Goal: Information Seeking & Learning: Find contact information

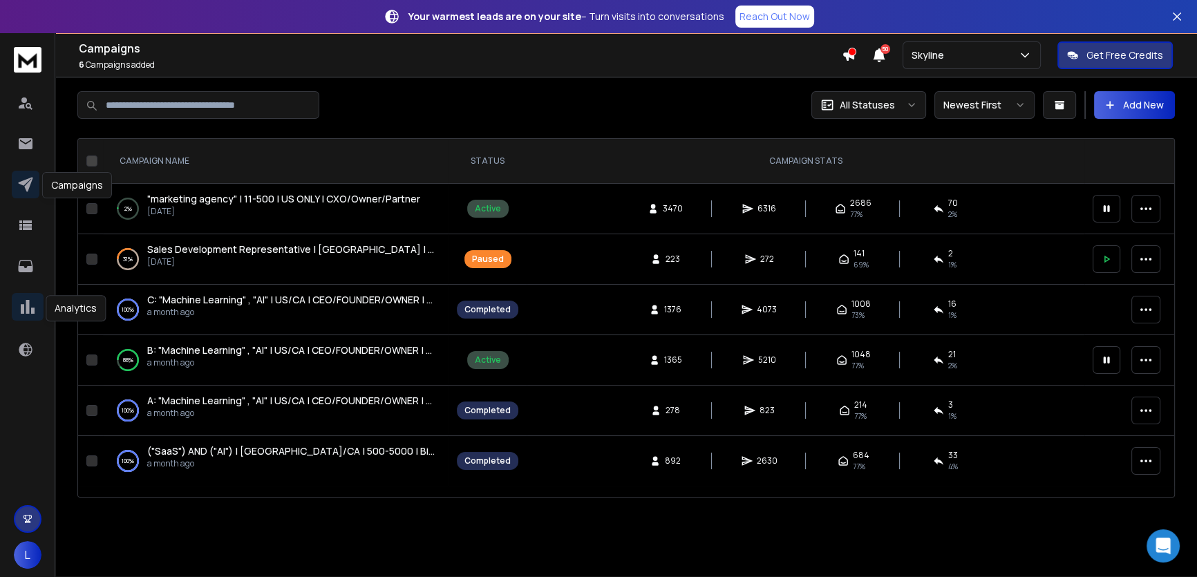
click at [23, 303] on icon at bounding box center [27, 307] width 21 height 21
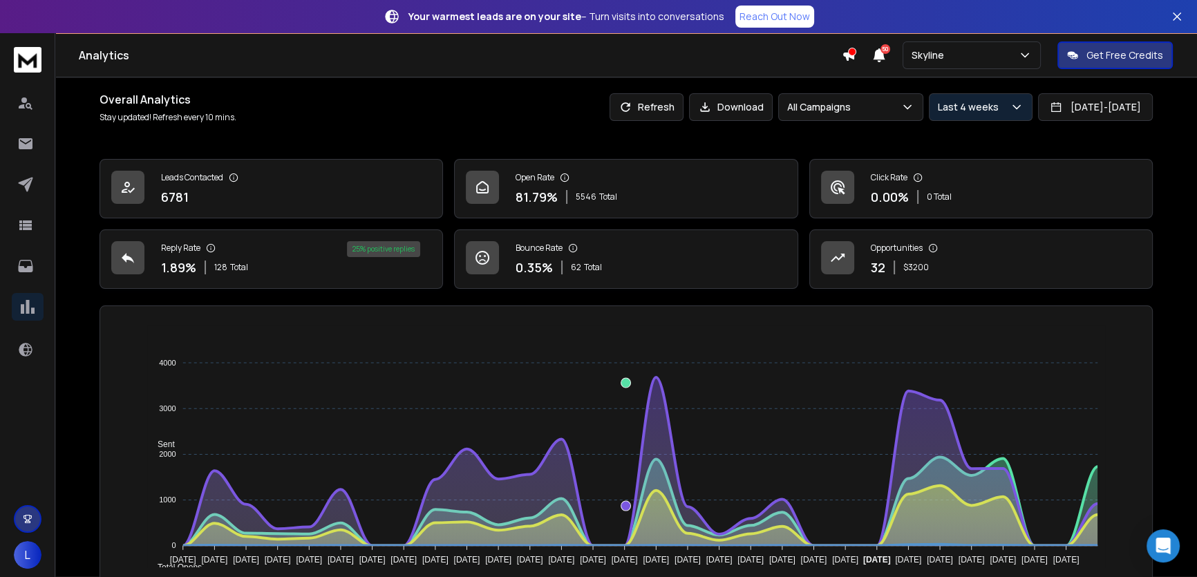
click at [929, 98] on button "Last 4 weeks" at bounding box center [981, 107] width 104 height 28
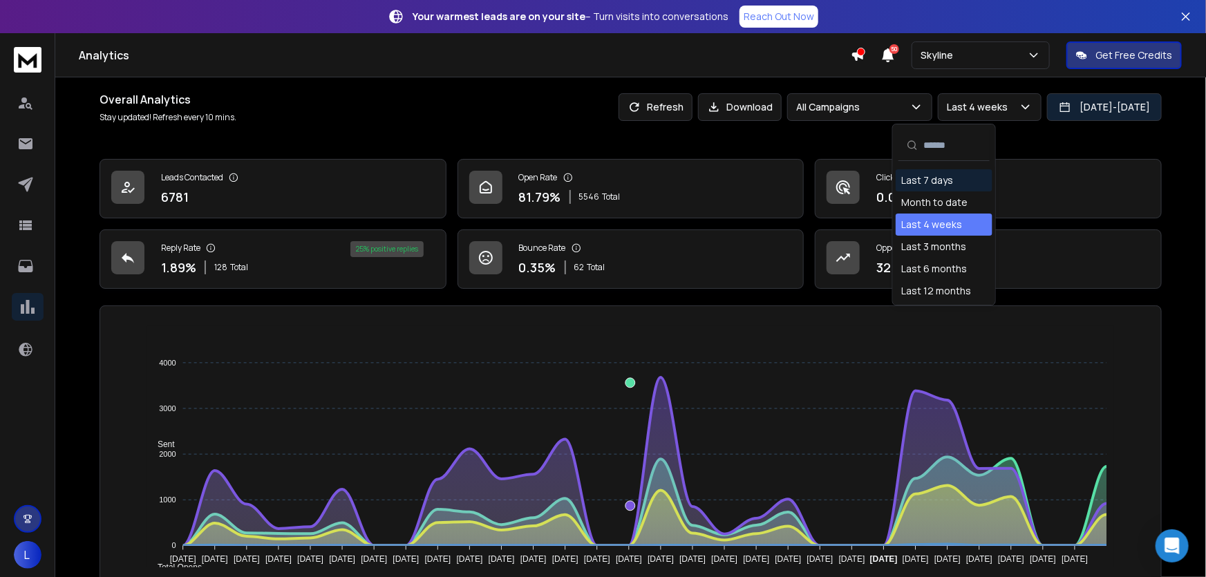
click at [1060, 107] on button "[DATE] - [DATE]" at bounding box center [1104, 107] width 115 height 28
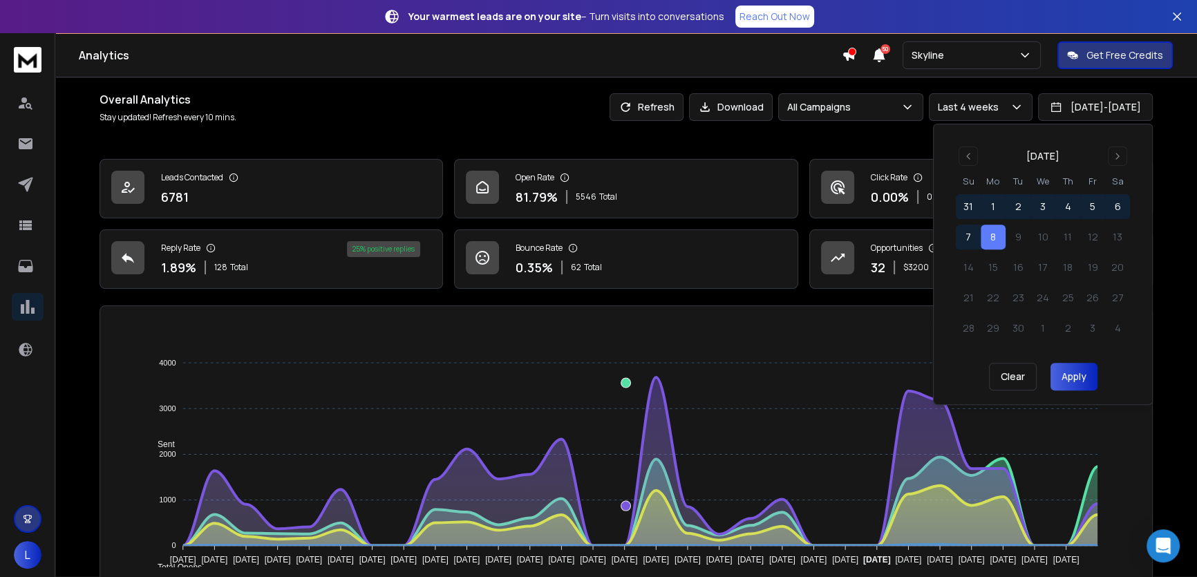
click at [971, 239] on button "7" at bounding box center [968, 237] width 25 height 25
click at [992, 238] on button "8" at bounding box center [993, 237] width 25 height 25
click at [961, 155] on button "Go to previous month" at bounding box center [968, 156] width 19 height 19
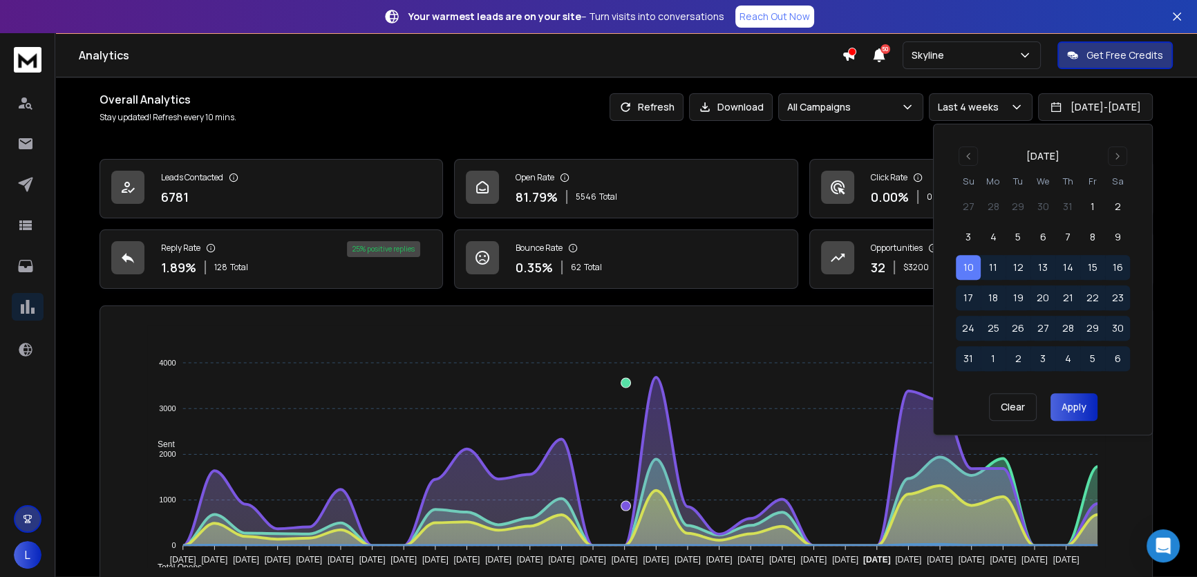
click at [961, 269] on button "10" at bounding box center [968, 267] width 25 height 25
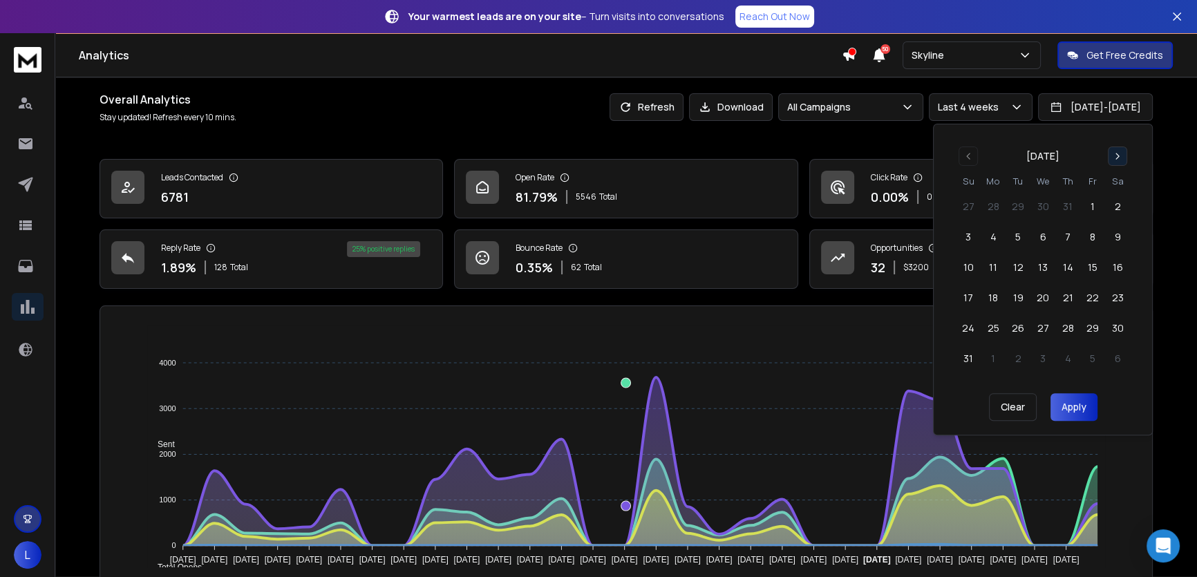
click at [1115, 151] on icon "Go to next month" at bounding box center [1117, 156] width 11 height 11
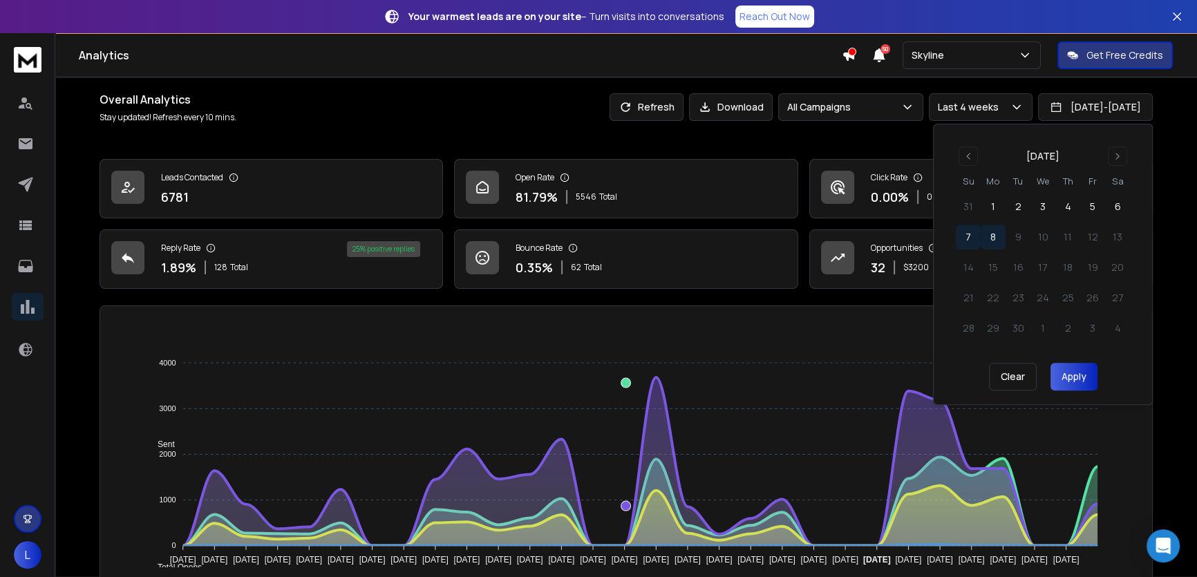
click at [975, 237] on button "7" at bounding box center [968, 237] width 25 height 25
click at [995, 234] on button "8" at bounding box center [993, 237] width 25 height 25
click at [1080, 374] on button "Apply" at bounding box center [1074, 377] width 47 height 28
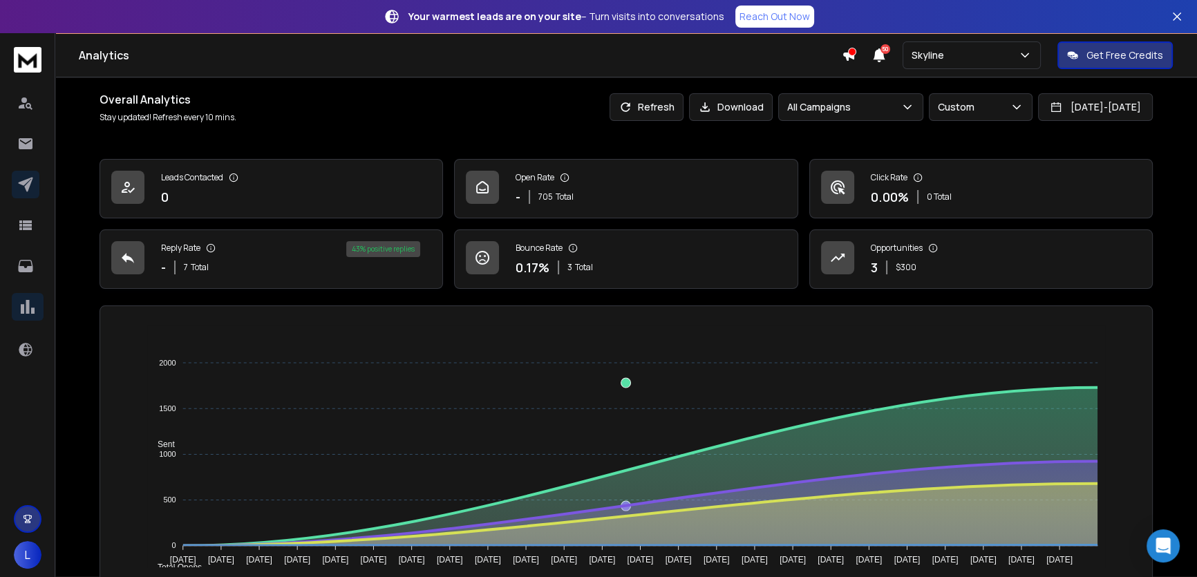
click at [28, 193] on icon at bounding box center [25, 184] width 17 height 17
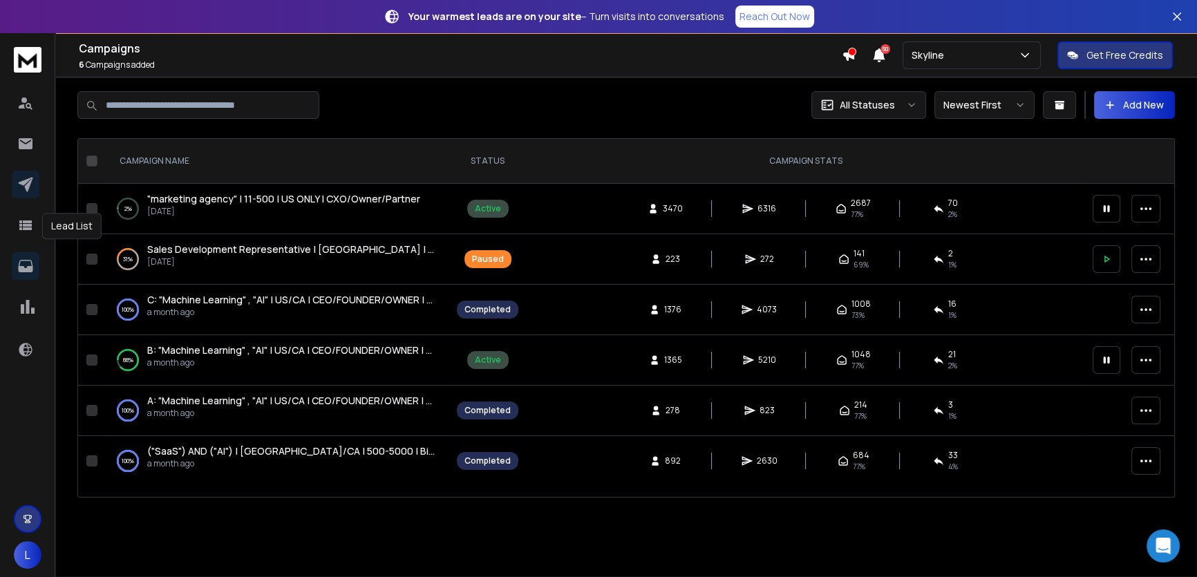
click at [22, 270] on icon at bounding box center [25, 266] width 15 height 12
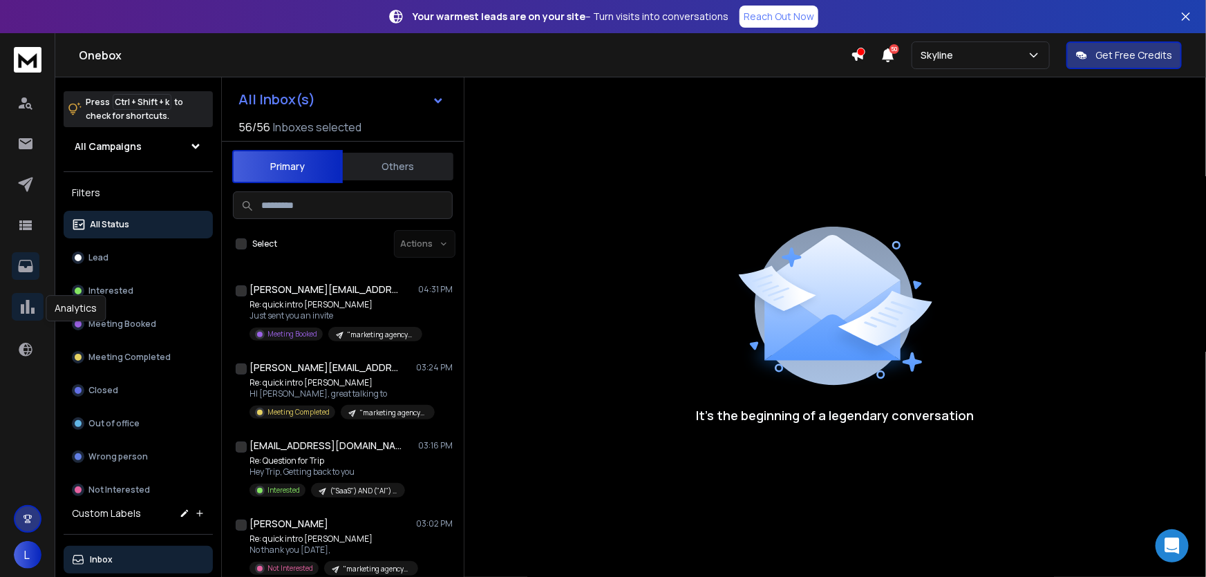
click at [22, 305] on icon at bounding box center [28, 307] width 14 height 14
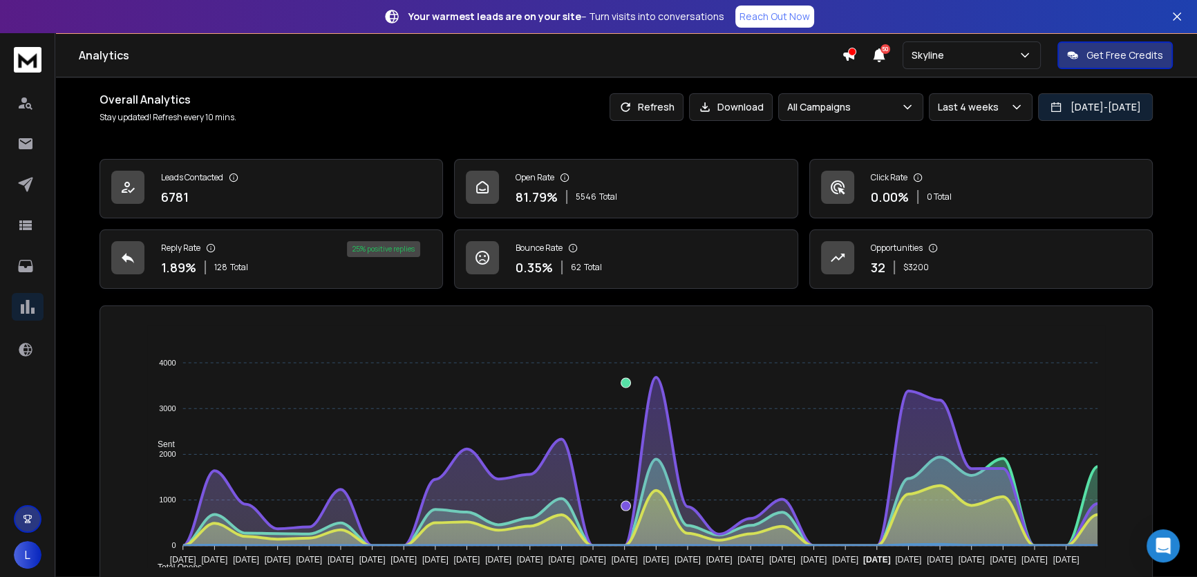
click at [1071, 100] on button "[DATE] - [DATE]" at bounding box center [1095, 107] width 115 height 28
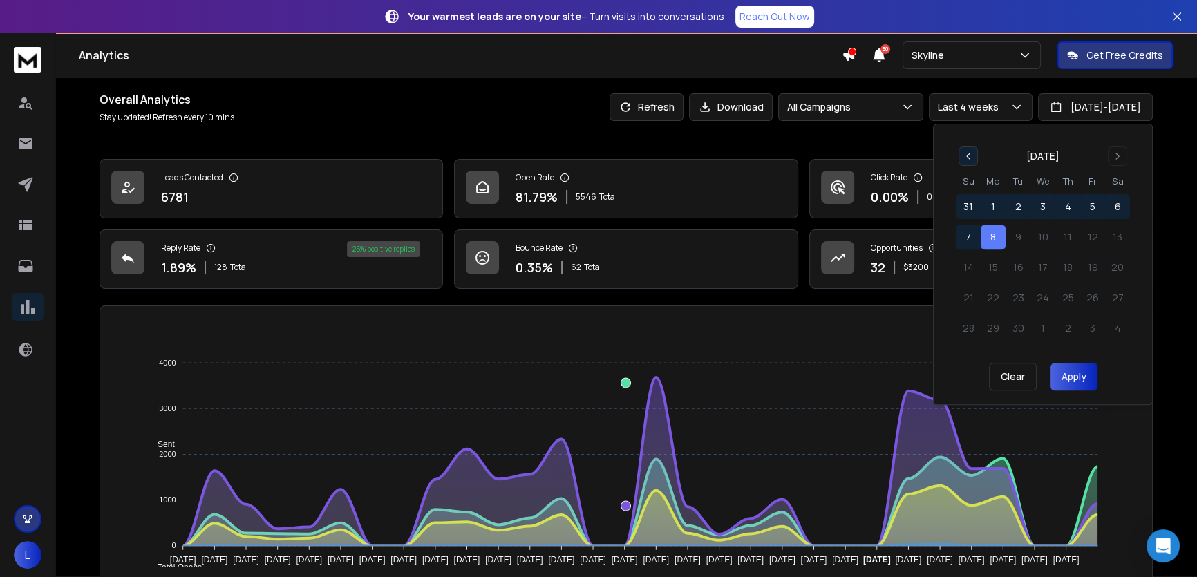
click at [966, 153] on icon "Go to previous month" at bounding box center [968, 156] width 11 height 11
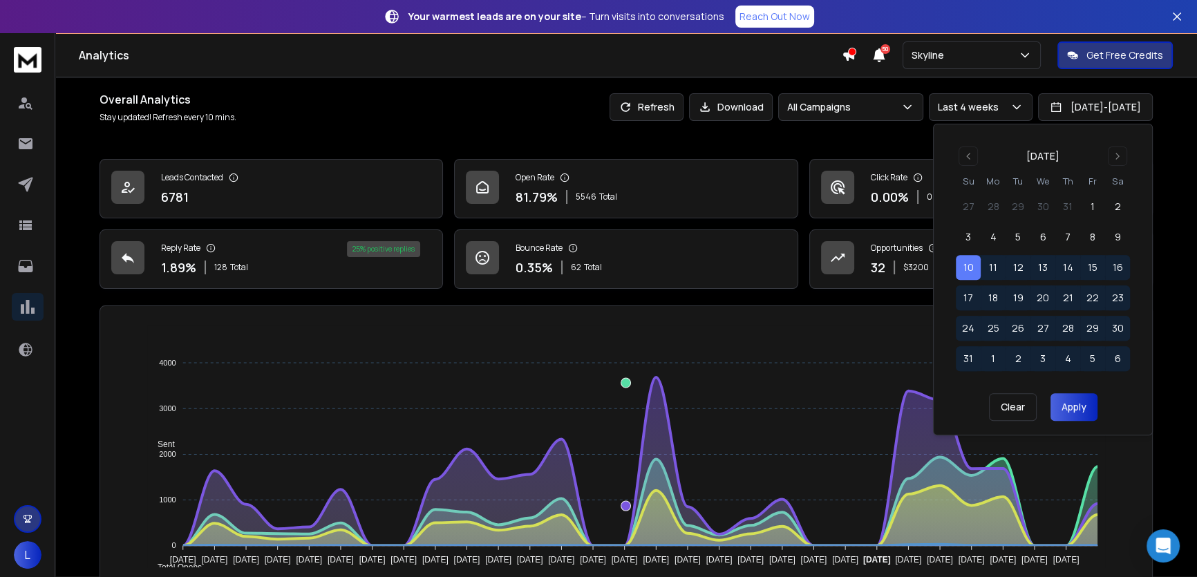
click at [970, 267] on button "10" at bounding box center [968, 267] width 25 height 25
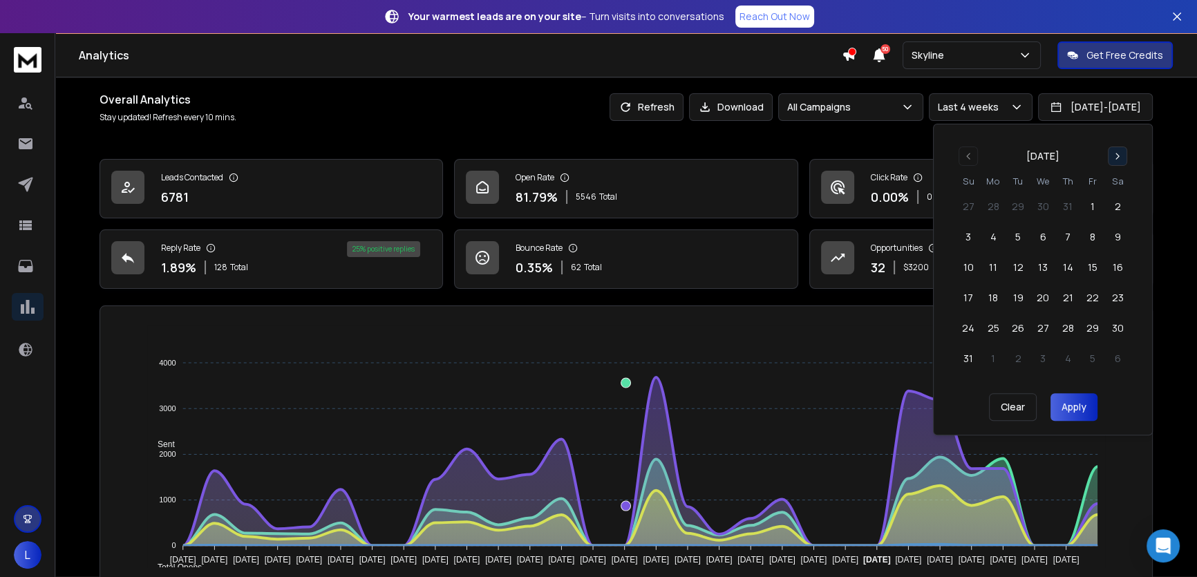
click at [1116, 158] on icon "Go to next month" at bounding box center [1117, 156] width 11 height 11
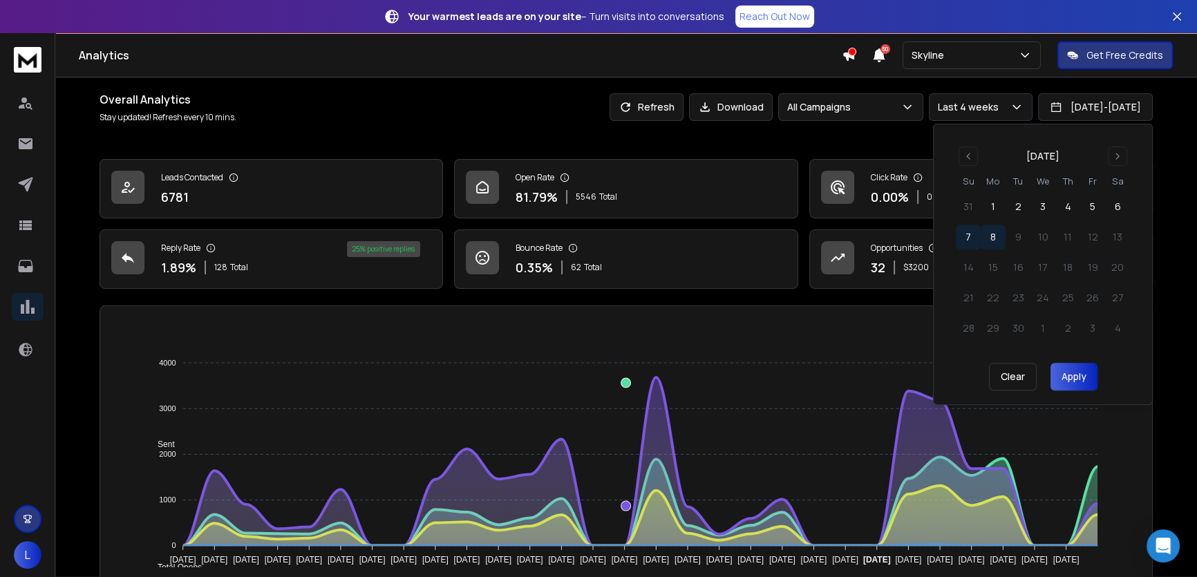
click at [968, 237] on button "7" at bounding box center [968, 237] width 25 height 25
click at [992, 237] on button "8" at bounding box center [993, 237] width 25 height 25
click at [1068, 374] on button "Apply" at bounding box center [1074, 377] width 47 height 28
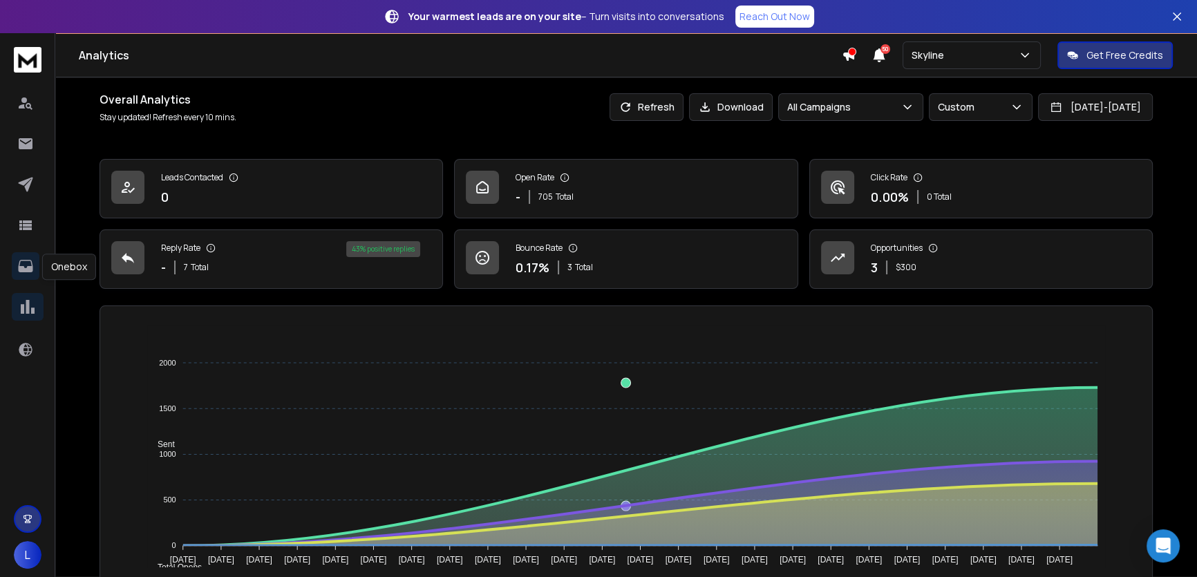
click at [24, 272] on icon at bounding box center [25, 266] width 15 height 12
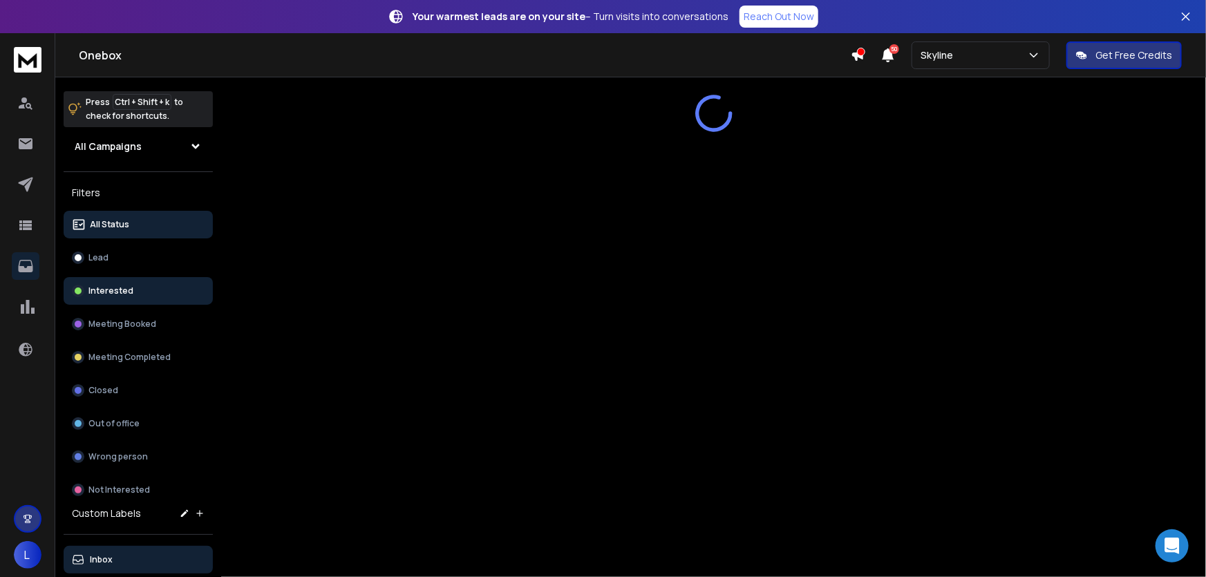
click at [140, 291] on button "Interested" at bounding box center [138, 291] width 149 height 28
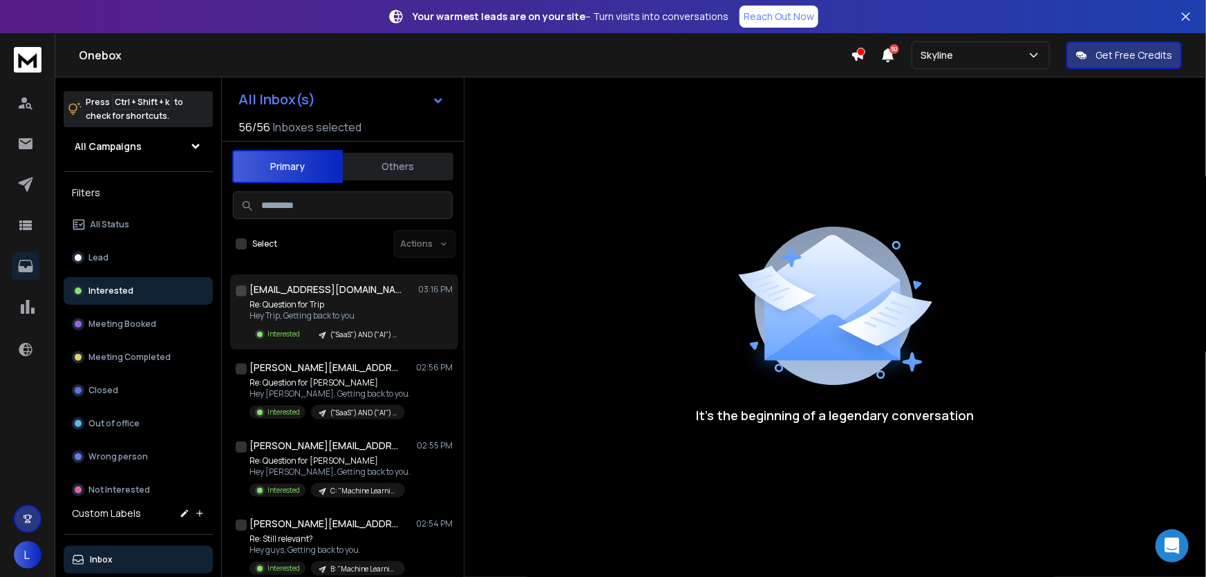
click at [387, 303] on p "Re: Question for Trip" at bounding box center [328, 304] width 156 height 11
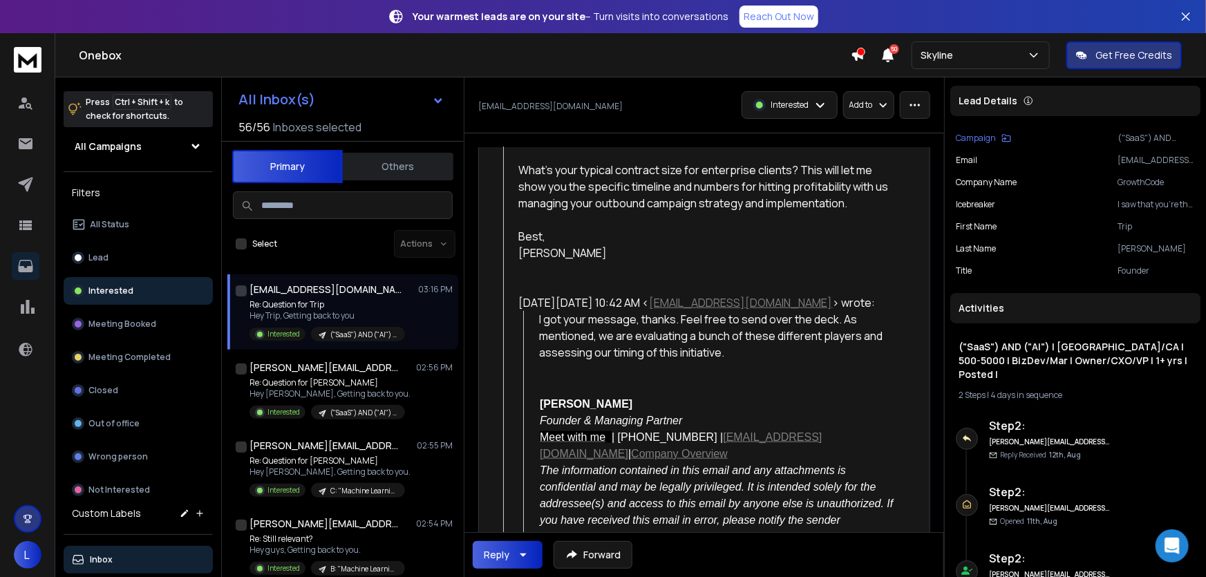
scroll to position [691, 0]
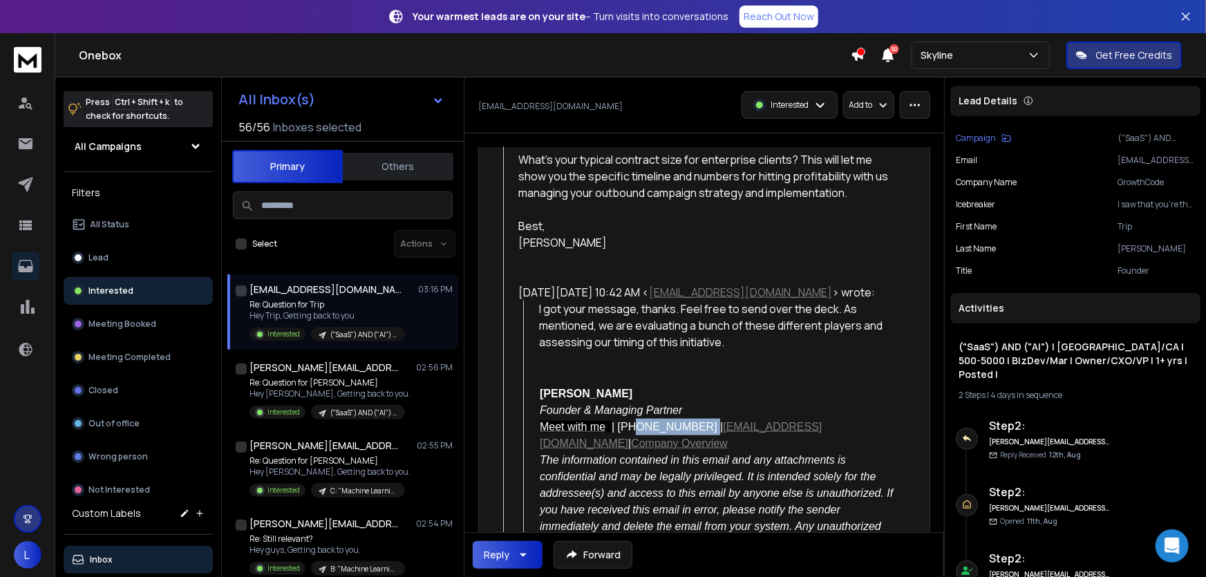
drag, startPoint x: 653, startPoint y: 413, endPoint x: 732, endPoint y: 417, distance: 78.9
click at [732, 421] on span "| [PHONE_NUMBER] | [EMAIL_ADDRESS][DOMAIN_NAME] | Company Overview" at bounding box center [681, 435] width 282 height 28
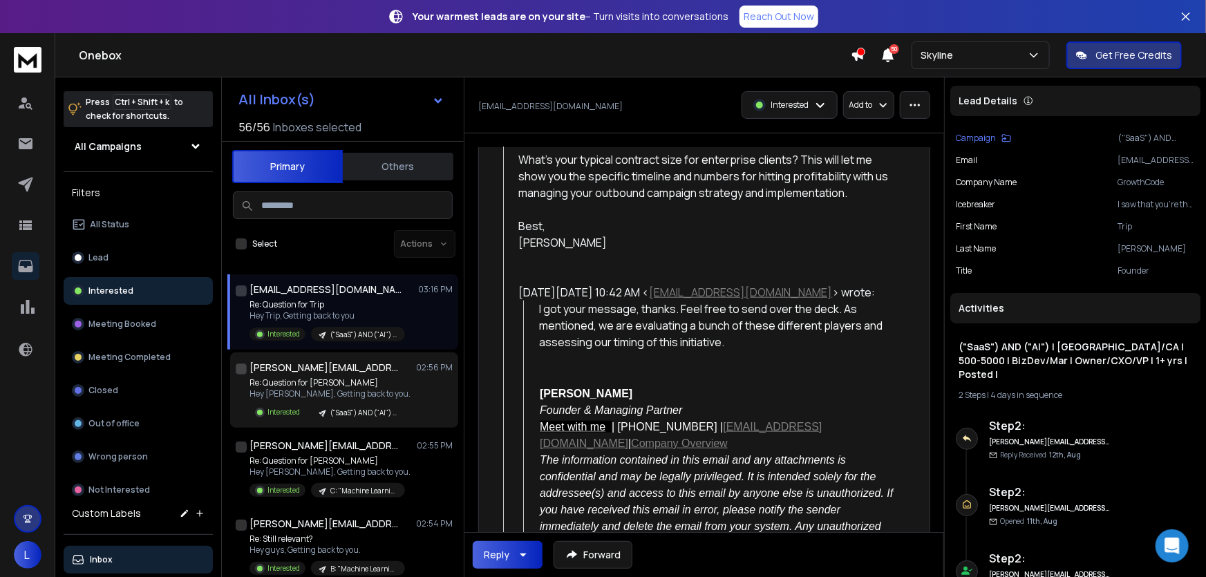
click at [392, 383] on p "Re: Question for [PERSON_NAME]" at bounding box center [330, 382] width 161 height 11
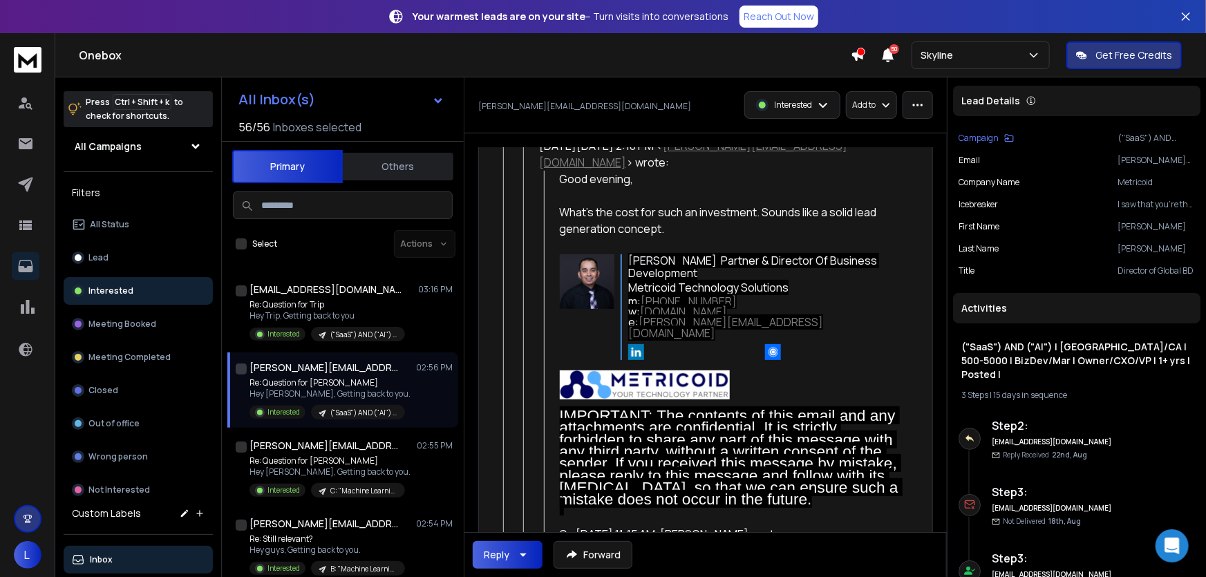
drag, startPoint x: 736, startPoint y: 284, endPoint x: 661, endPoint y: 286, distance: 75.4
click at [661, 297] on td "m: [PHONE_NUMBER]" at bounding box center [765, 302] width 274 height 10
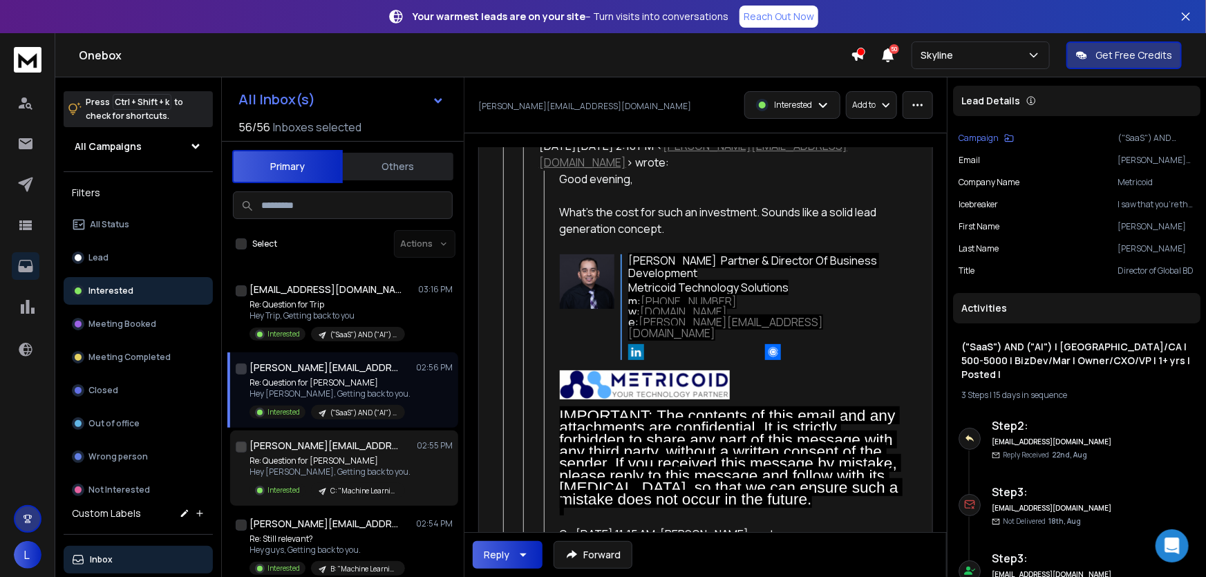
click at [397, 469] on p "Hey [PERSON_NAME], Getting back to you." at bounding box center [330, 472] width 161 height 11
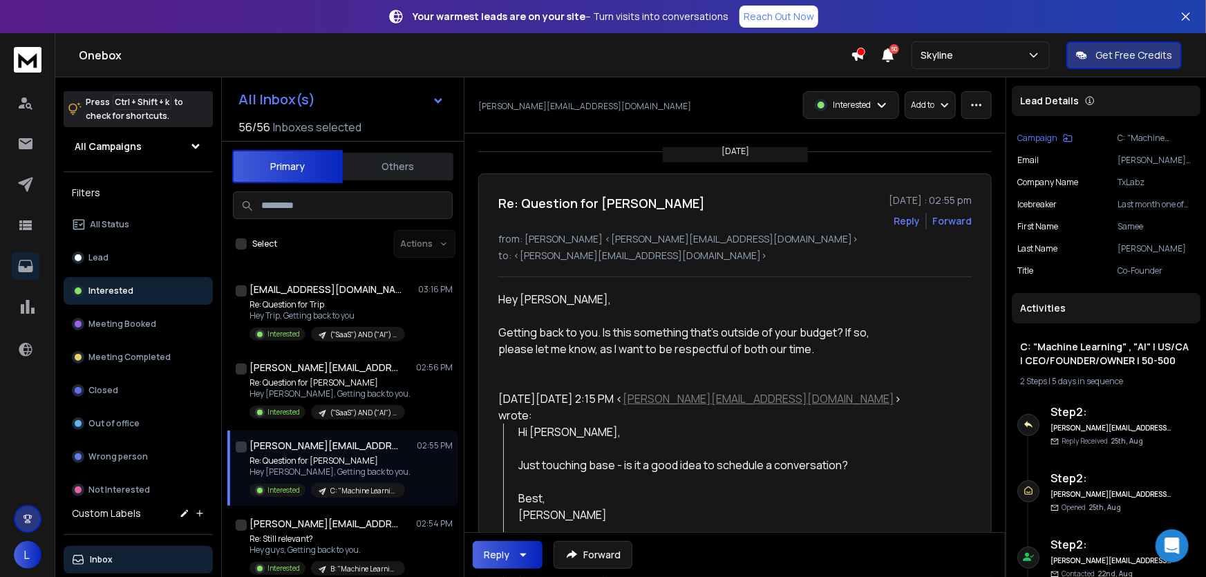
scroll to position [0, 0]
